Goal: Information Seeking & Learning: Check status

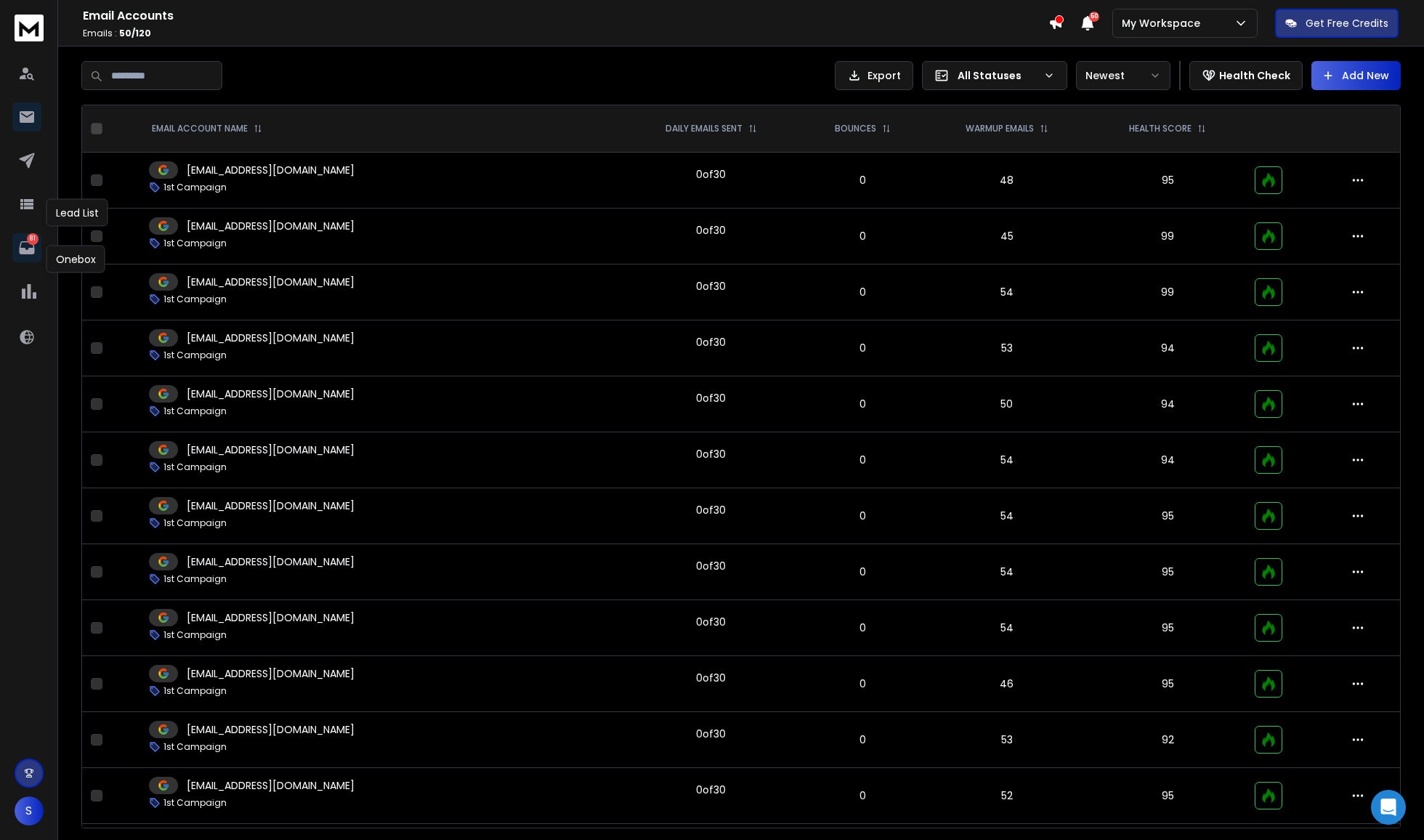
click at [30, 245] on p "81" at bounding box center [32, 239] width 12 height 12
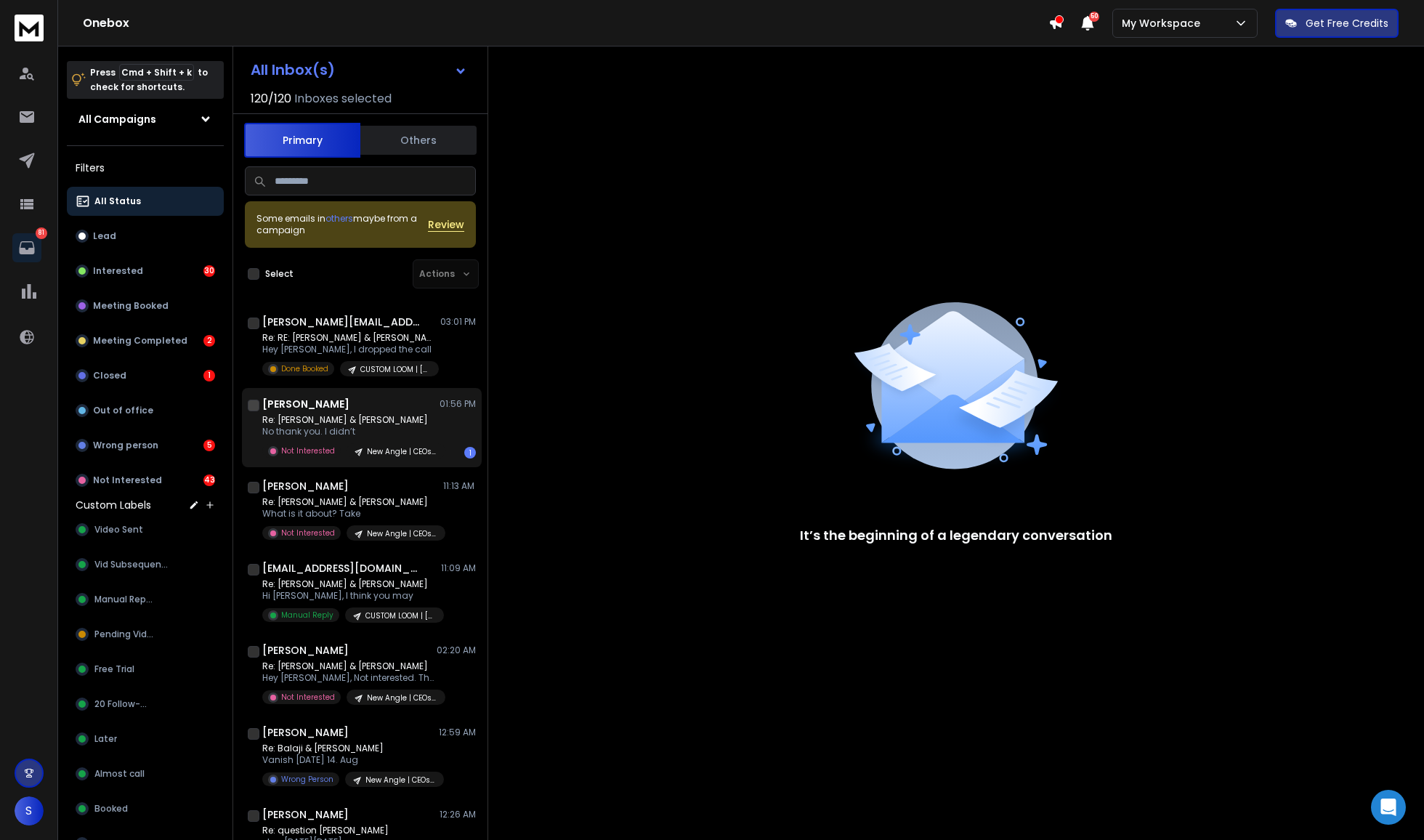
click at [353, 425] on p "Re: Rebecca & Sam" at bounding box center [349, 420] width 174 height 12
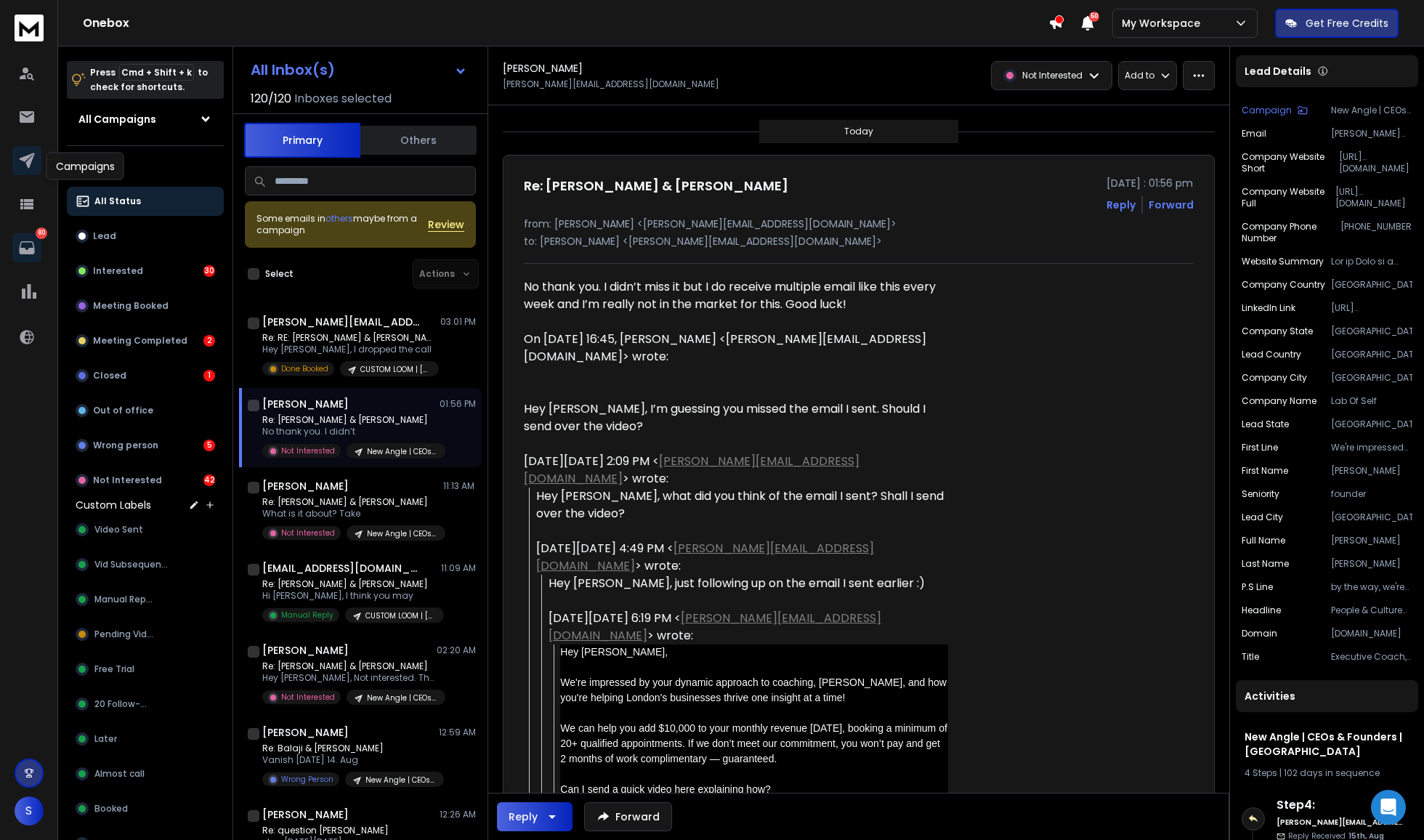
click at [27, 155] on icon at bounding box center [27, 160] width 17 height 17
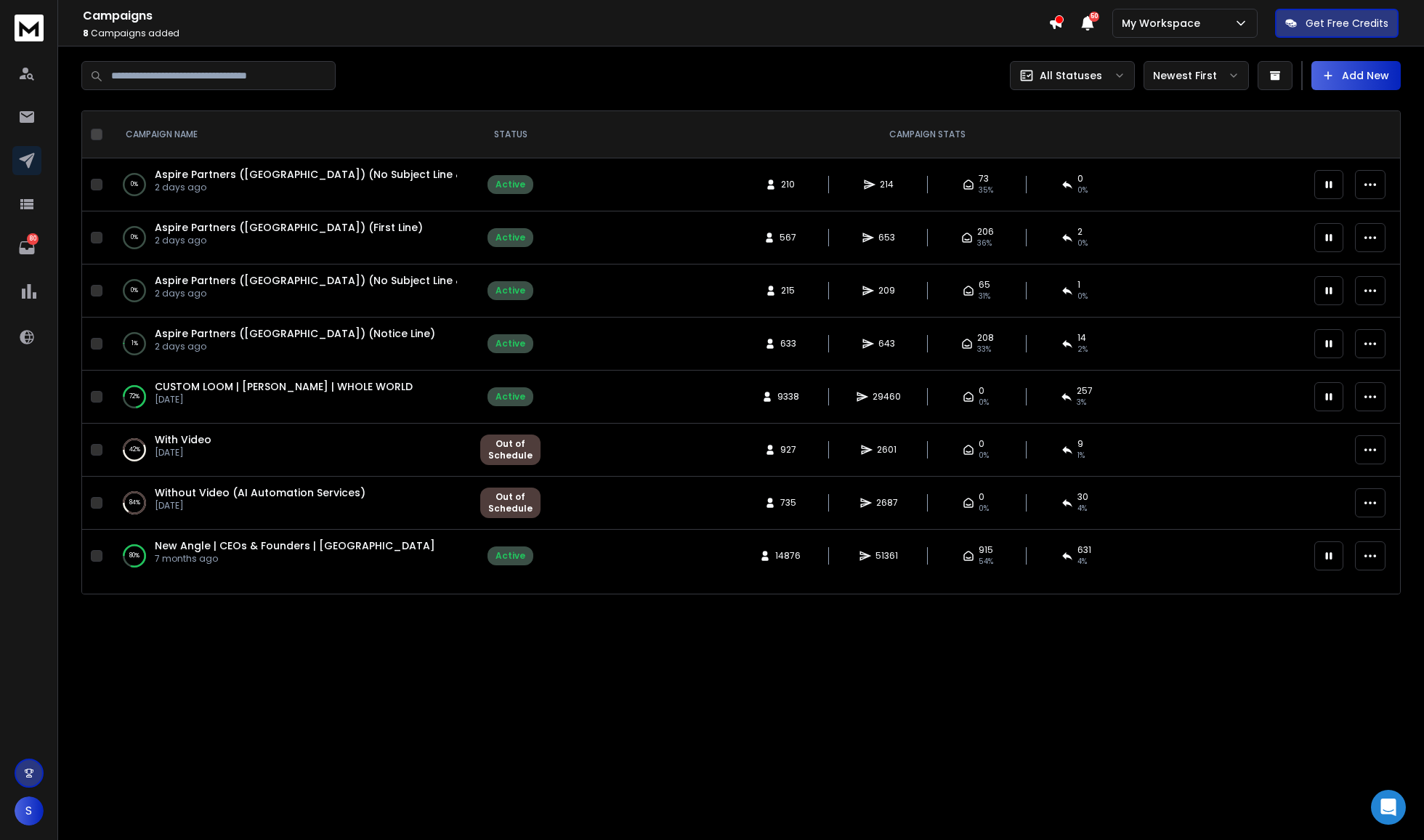
click at [252, 538] on td "80 % New Angle | CEOs & Founders | USA 7 months ago" at bounding box center [290, 555] width 363 height 53
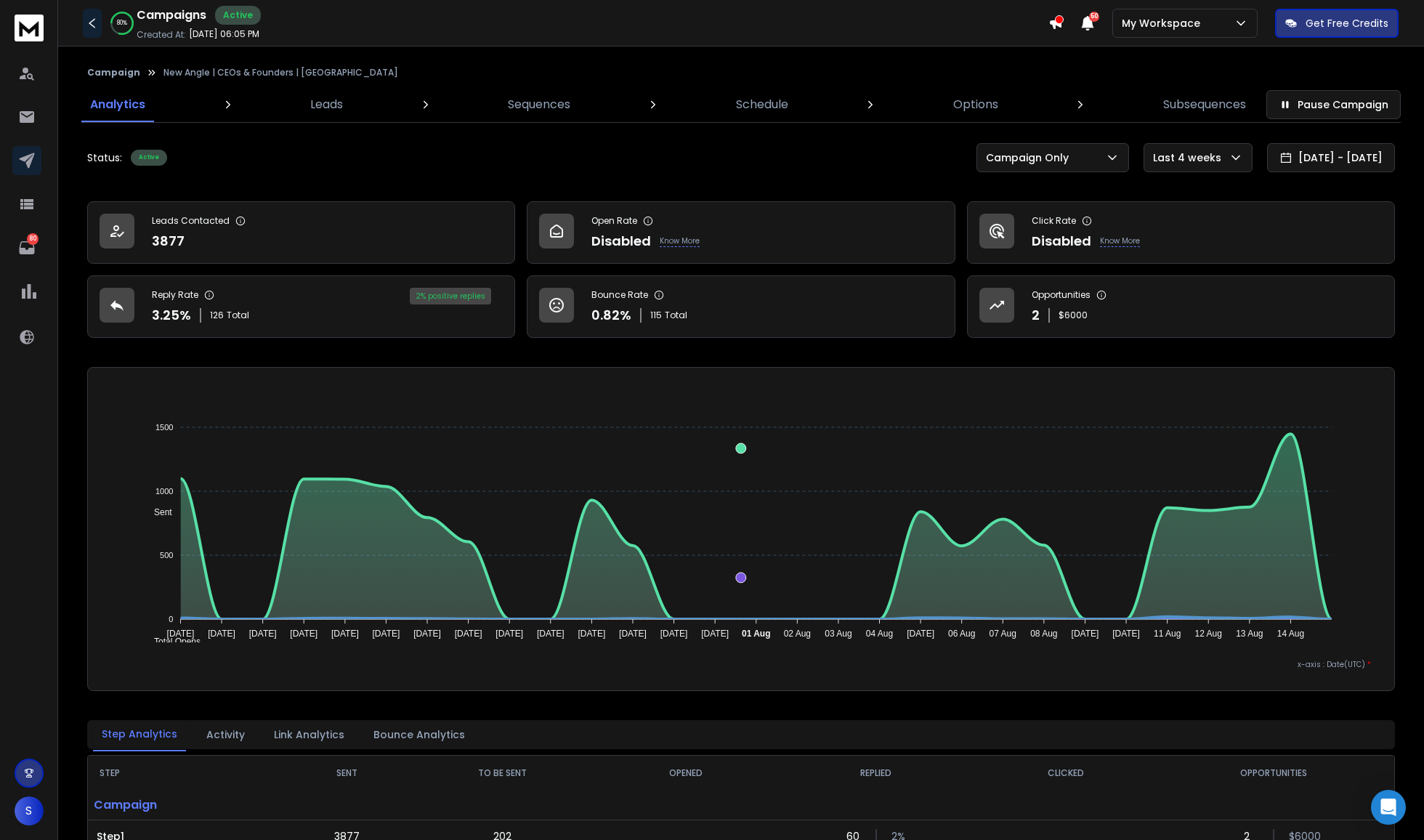
click at [91, 35] on button at bounding box center [92, 23] width 19 height 29
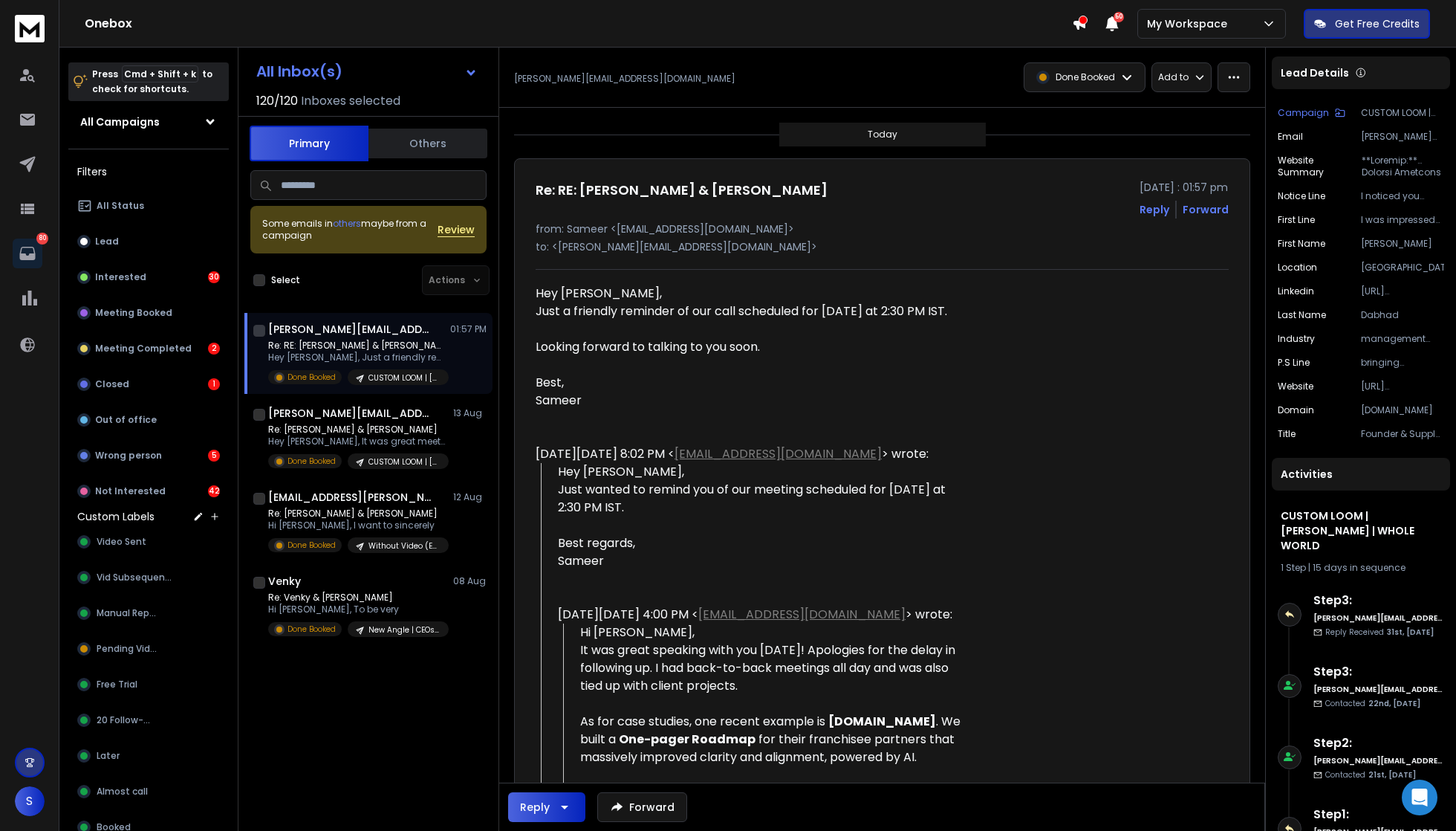
scroll to position [52, 0]
